Goal: Find specific page/section: Find specific page/section

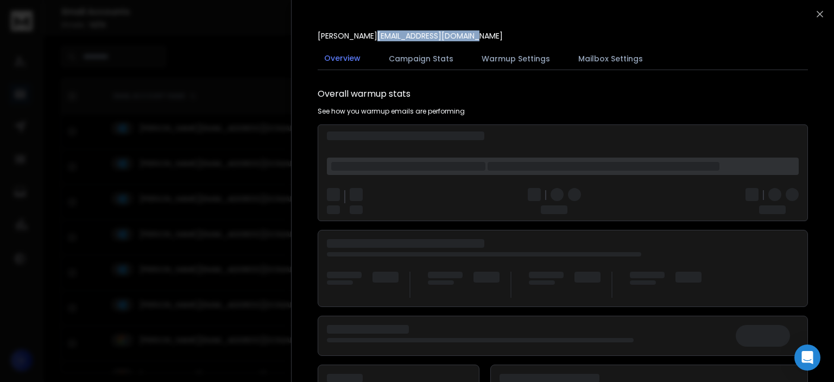
click at [258, 192] on div at bounding box center [417, 191] width 834 height 382
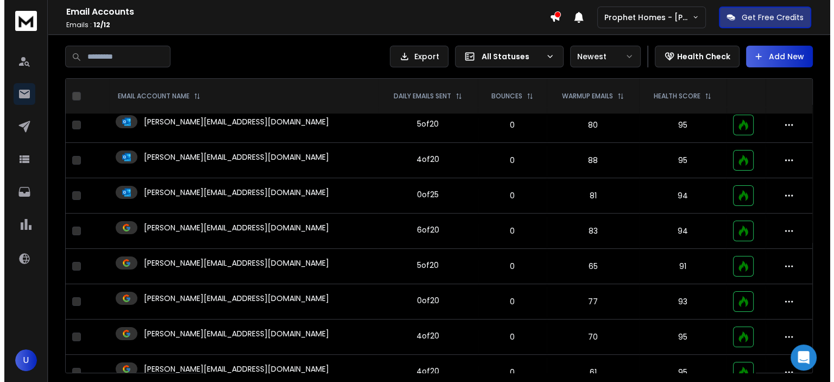
scroll to position [171, 0]
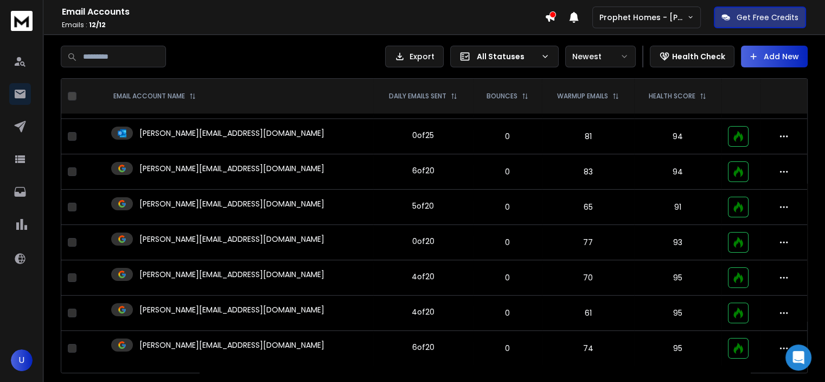
click at [297, 348] on div "[PERSON_NAME][EMAIL_ADDRESS][DOMAIN_NAME]" at bounding box center [239, 344] width 256 height 13
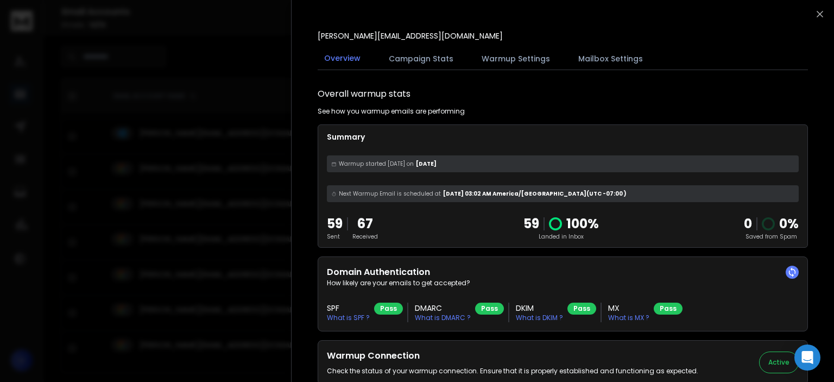
click at [456, 33] on p "[PERSON_NAME][EMAIL_ADDRESS][DOMAIN_NAME]" at bounding box center [409, 35] width 185 height 11
drag, startPoint x: 456, startPoint y: 33, endPoint x: 401, endPoint y: 39, distance: 56.2
click at [401, 39] on p "[PERSON_NAME][EMAIL_ADDRESS][DOMAIN_NAME]" at bounding box center [409, 35] width 185 height 11
copy p "[DOMAIN_NAME]"
click at [159, 164] on div at bounding box center [417, 191] width 834 height 382
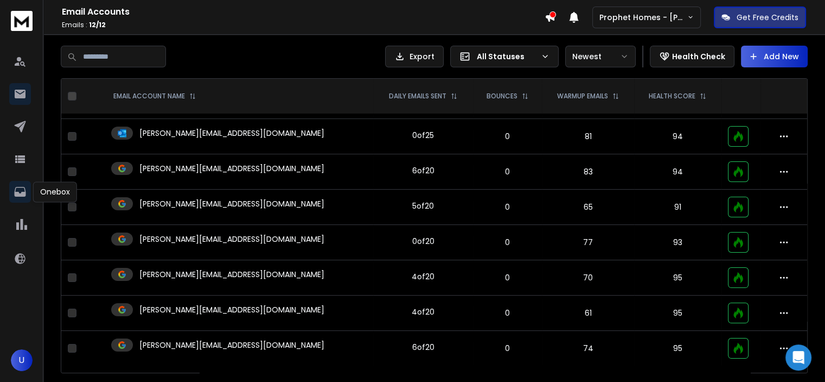
click at [25, 186] on icon at bounding box center [20, 191] width 13 height 13
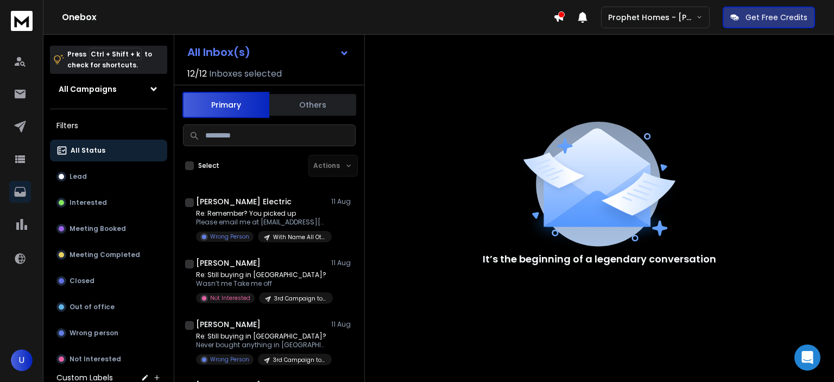
click at [398, 220] on div "It’s the beginning of a legendary conversation" at bounding box center [599, 197] width 469 height 325
click at [460, 79] on div "It’s the beginning of a legendary conversation" at bounding box center [599, 197] width 469 height 325
click at [417, 74] on div "It’s the beginning of a legendary conversation" at bounding box center [599, 197] width 469 height 325
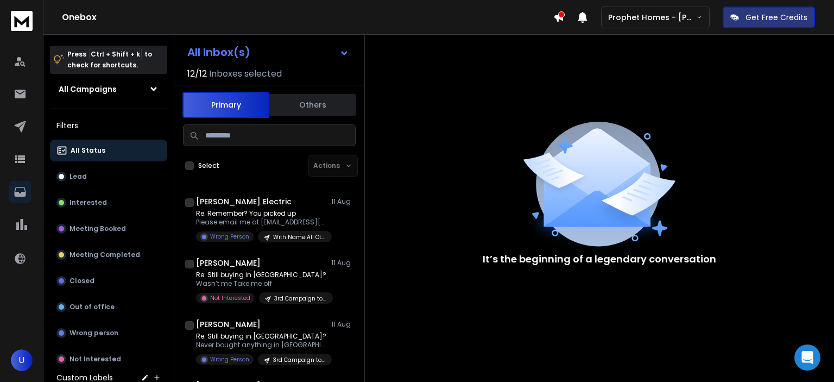
click at [417, 74] on div "It’s the beginning of a legendary conversation" at bounding box center [599, 197] width 469 height 325
click at [414, 92] on div "It’s the beginning of a legendary conversation" at bounding box center [599, 197] width 469 height 325
click at [399, 82] on div "It’s the beginning of a legendary conversation" at bounding box center [599, 197] width 469 height 325
click at [404, 96] on div "It’s the beginning of a legendary conversation" at bounding box center [599, 197] width 469 height 325
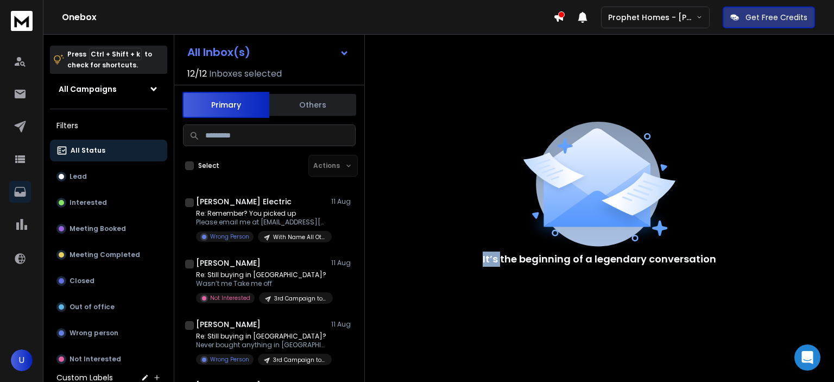
click at [404, 96] on div "It’s the beginning of a legendary conversation" at bounding box center [599, 197] width 469 height 325
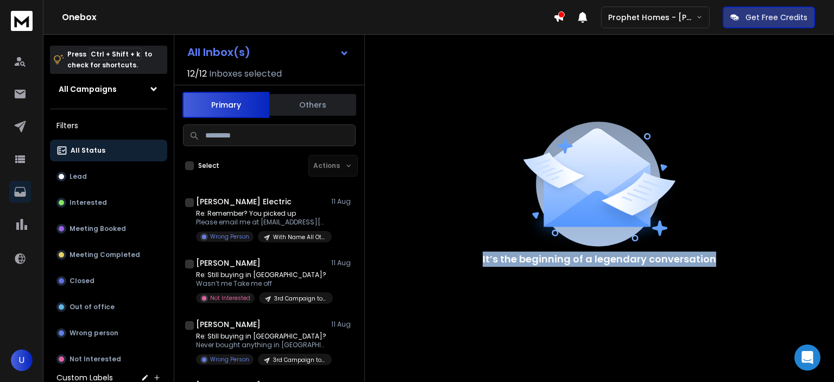
click at [404, 96] on div "It’s the beginning of a legendary conversation" at bounding box center [599, 197] width 469 height 325
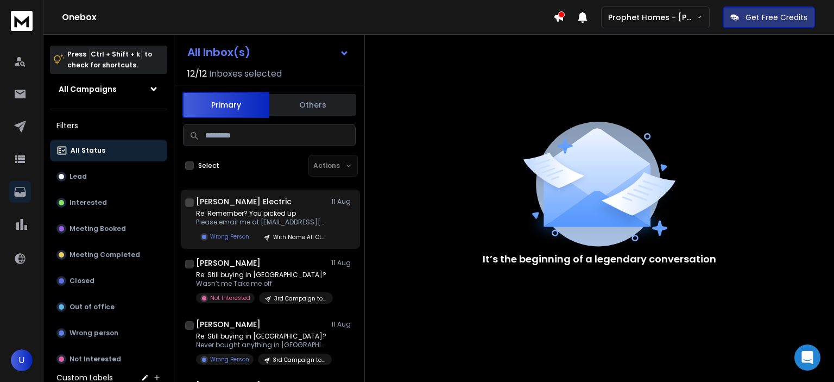
click at [266, 239] on icon at bounding box center [267, 236] width 9 height 9
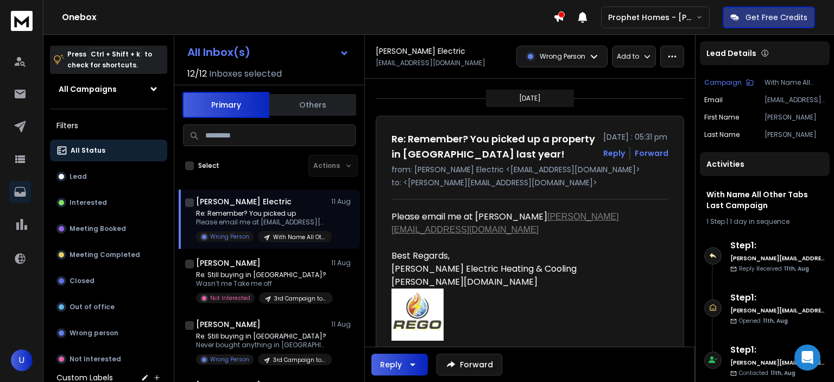
click at [461, 82] on div "[PERSON_NAME] Electric [PERSON_NAME] Electric [EMAIL_ADDRESS][DOMAIN_NAME] Wron…" at bounding box center [530, 226] width 330 height 382
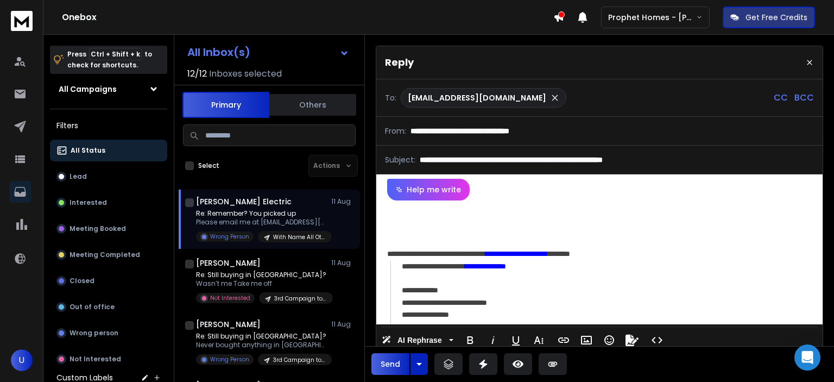
click at [550, 97] on icon at bounding box center [554, 97] width 9 height 9
click at [517, 97] on div at bounding box center [585, 98] width 369 height 20
click at [807, 59] on icon at bounding box center [809, 62] width 9 height 9
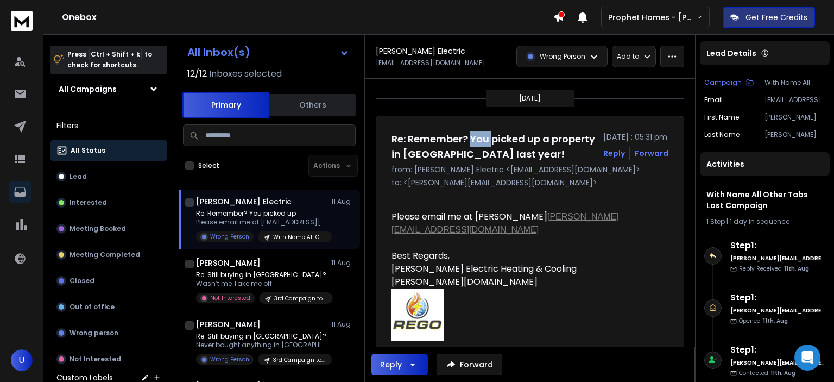
click at [469, 100] on div "[DATE]" at bounding box center [530, 98] width 308 height 17
click at [449, 82] on div "[PERSON_NAME] Electric [PERSON_NAME] Electric [EMAIL_ADDRESS][DOMAIN_NAME] Wron…" at bounding box center [530, 226] width 330 height 382
click at [424, 80] on div "[PERSON_NAME] Electric [PERSON_NAME] Electric [EMAIL_ADDRESS][DOMAIN_NAME] Wron…" at bounding box center [530, 226] width 330 height 382
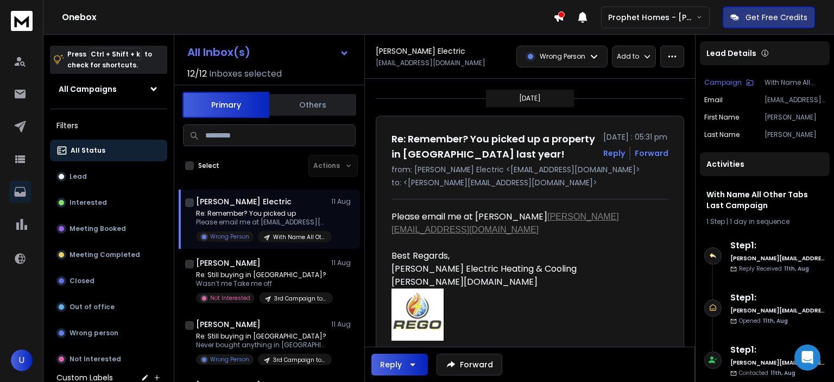
click at [466, 49] on div "[PERSON_NAME] Electric [PERSON_NAME] Electric [EMAIL_ADDRESS][DOMAIN_NAME]" at bounding box center [443, 57] width 134 height 22
click at [503, 14] on h1 "Onebox" at bounding box center [307, 17] width 491 height 13
